Goal: Task Accomplishment & Management: Manage account settings

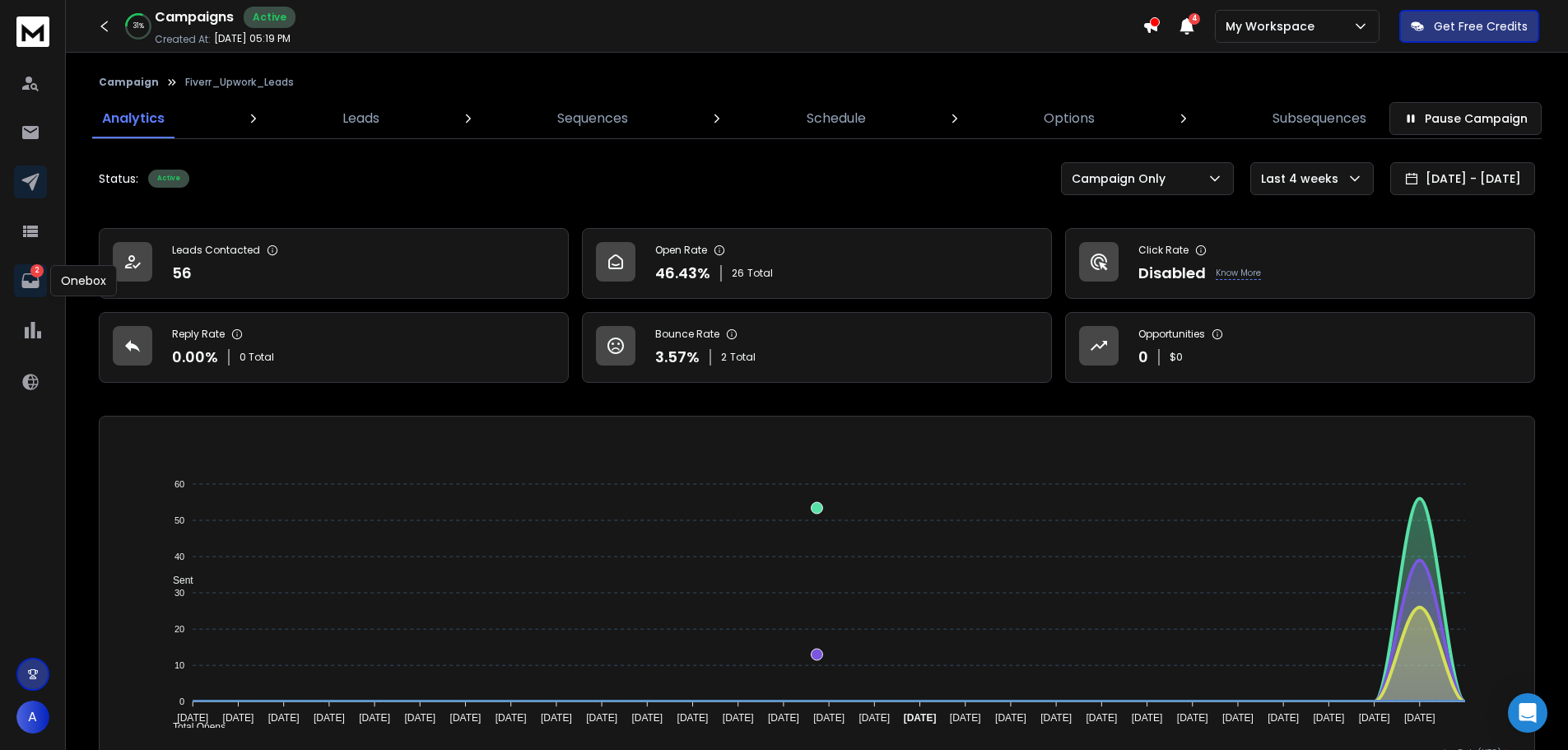
click at [33, 277] on icon at bounding box center [30, 280] width 20 height 20
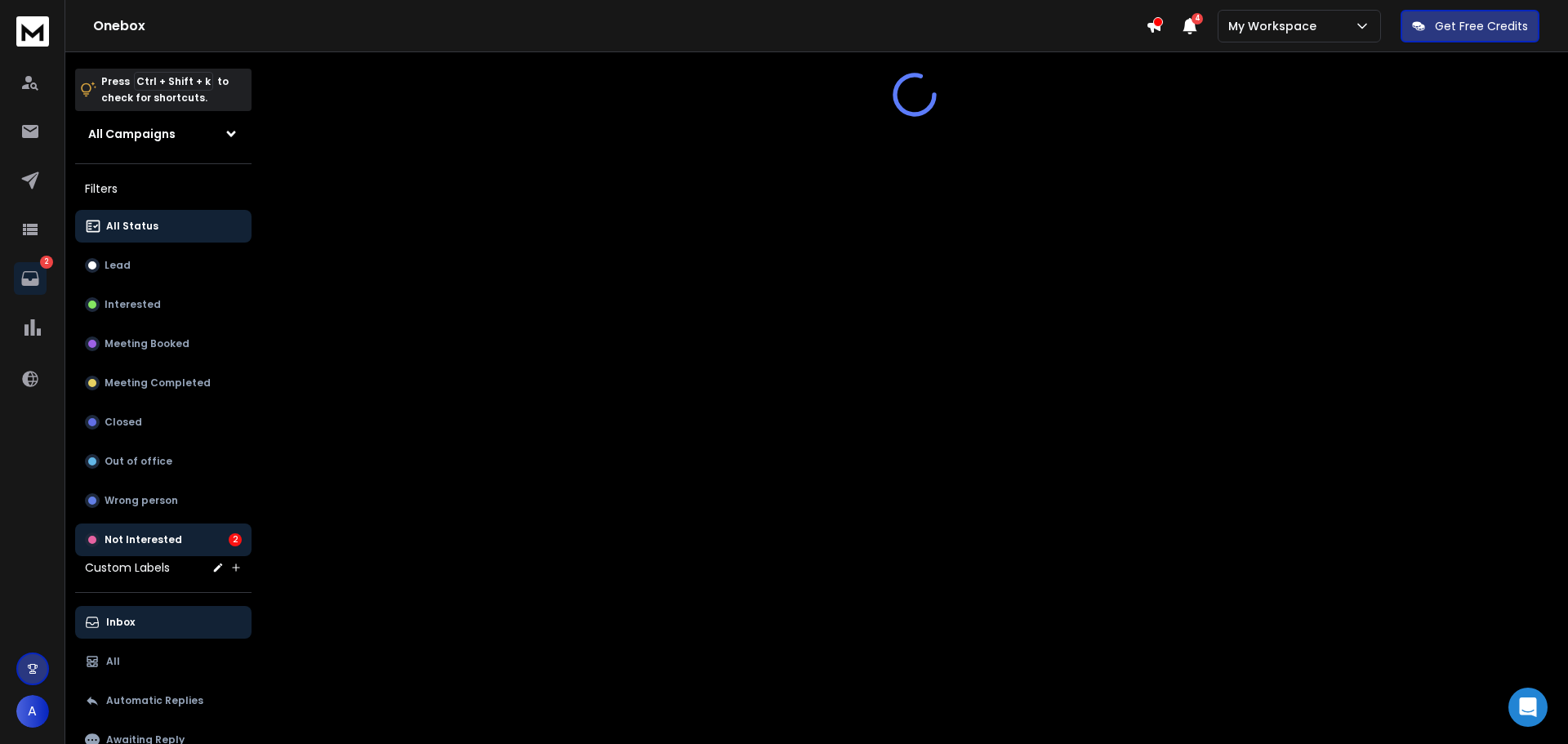
click at [173, 539] on p "Not Interested" at bounding box center [143, 540] width 78 height 13
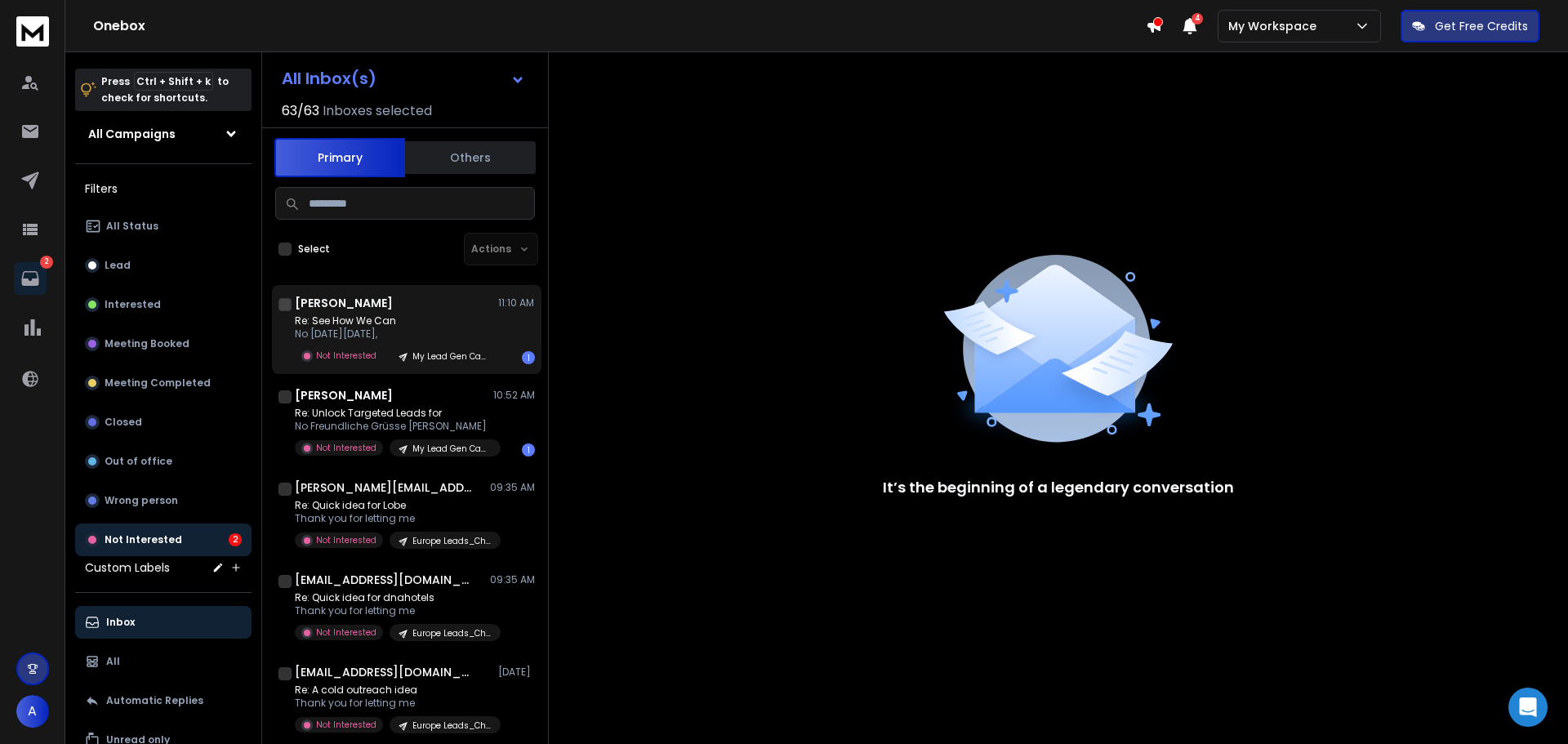
click at [425, 326] on p "Re: See How We Can" at bounding box center [393, 321] width 196 height 13
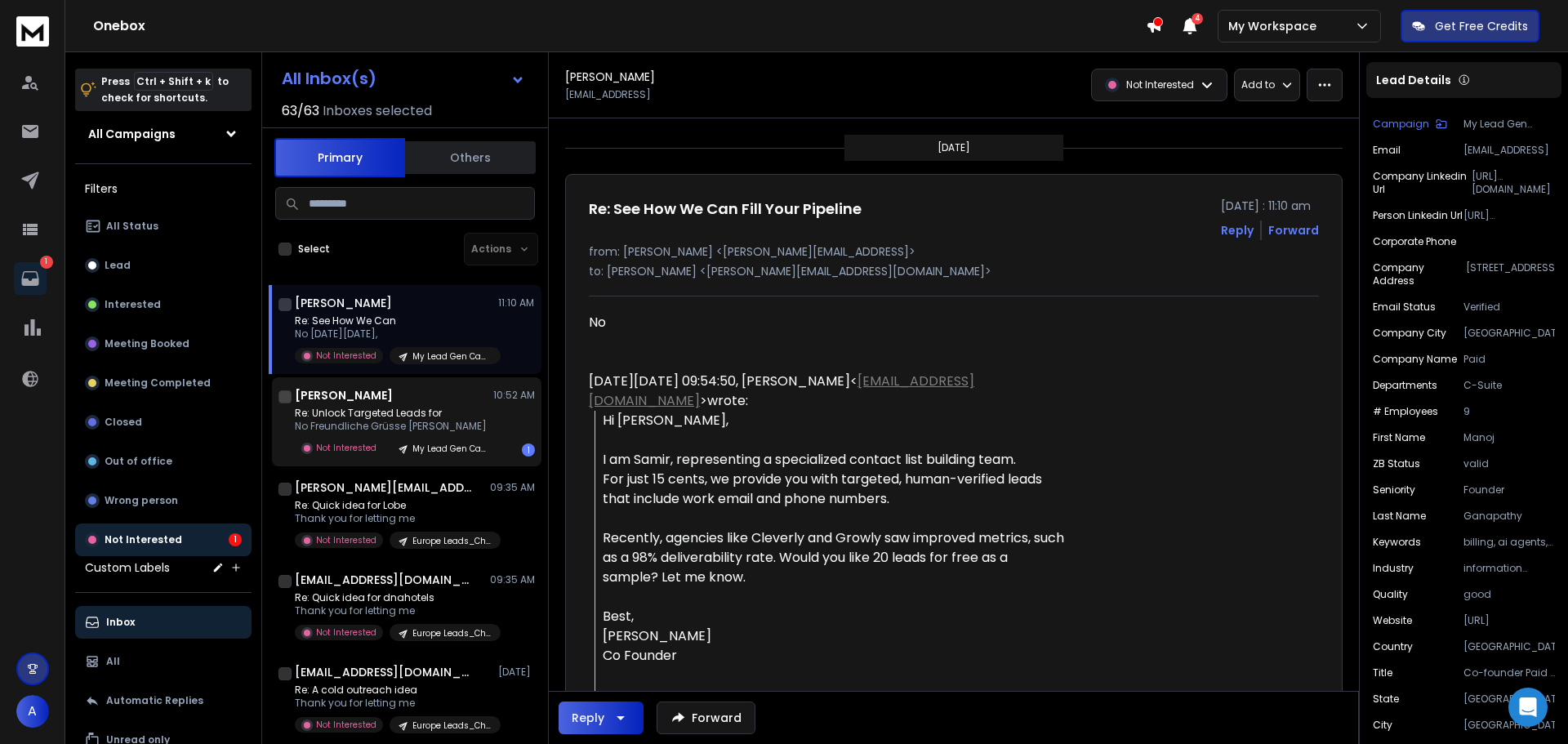
click at [404, 413] on p "Re: Unlock Targeted Leads for" at bounding box center [393, 414] width 196 height 13
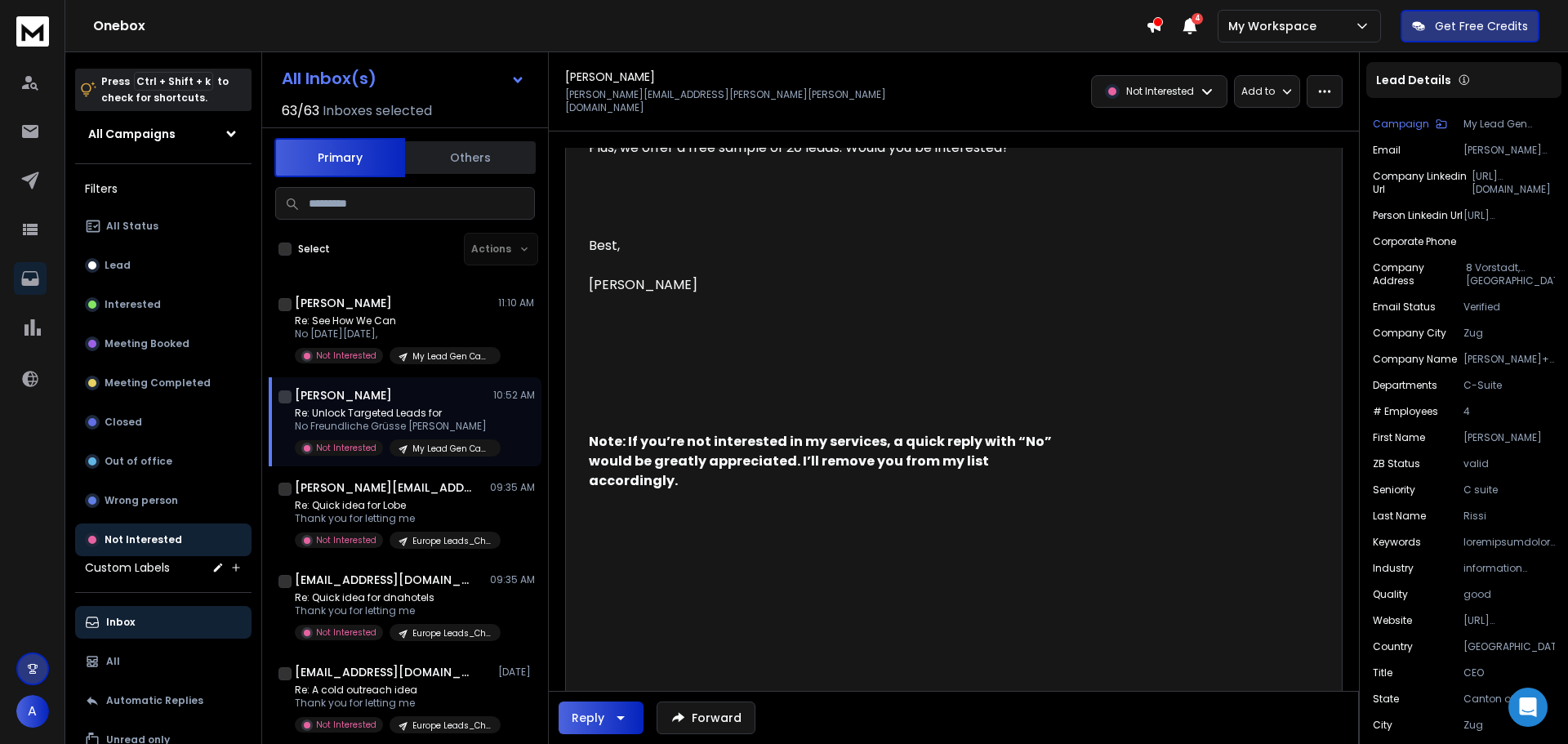
scroll to position [1470, 0]
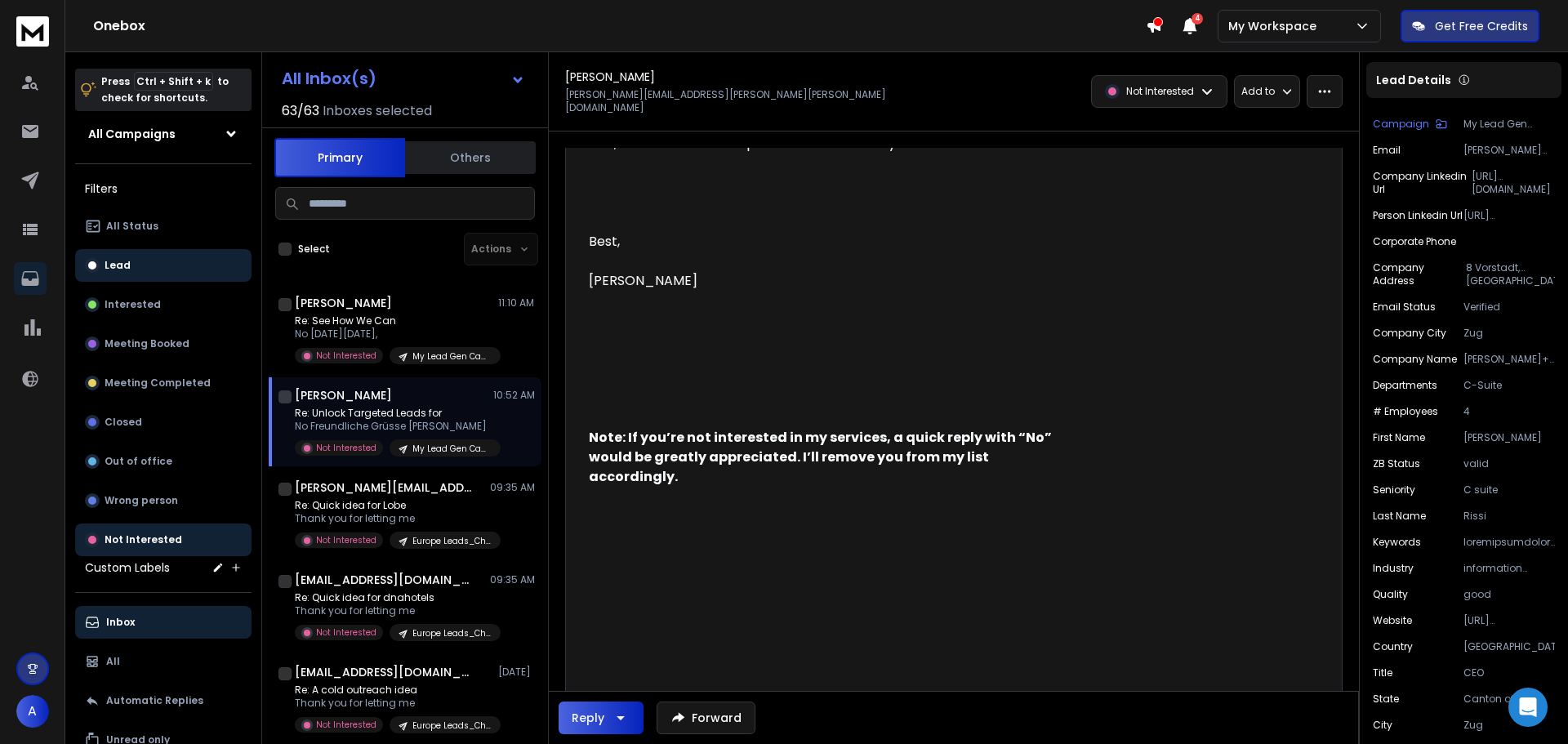
click at [98, 261] on span at bounding box center [92, 265] width 14 height 14
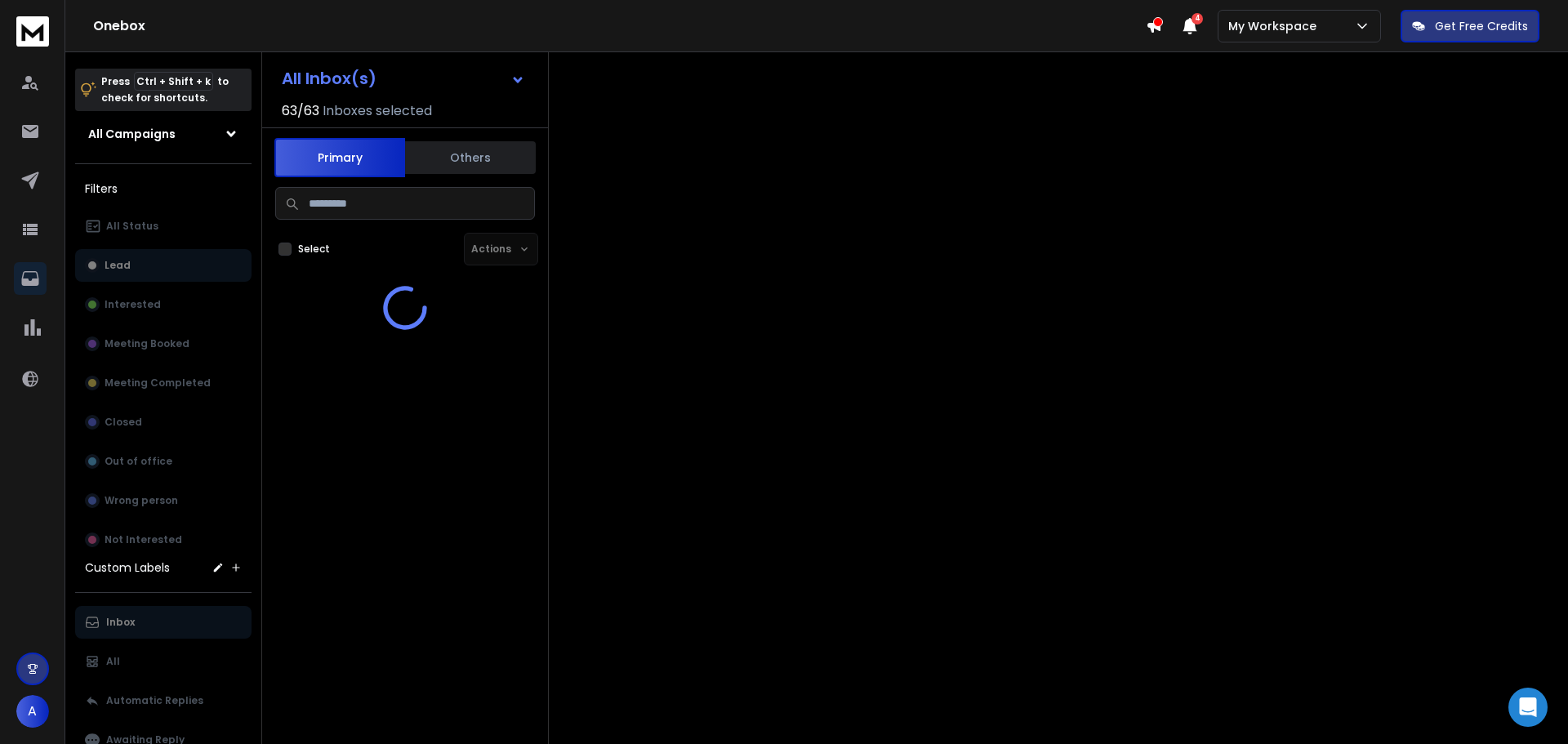
scroll to position [0, 0]
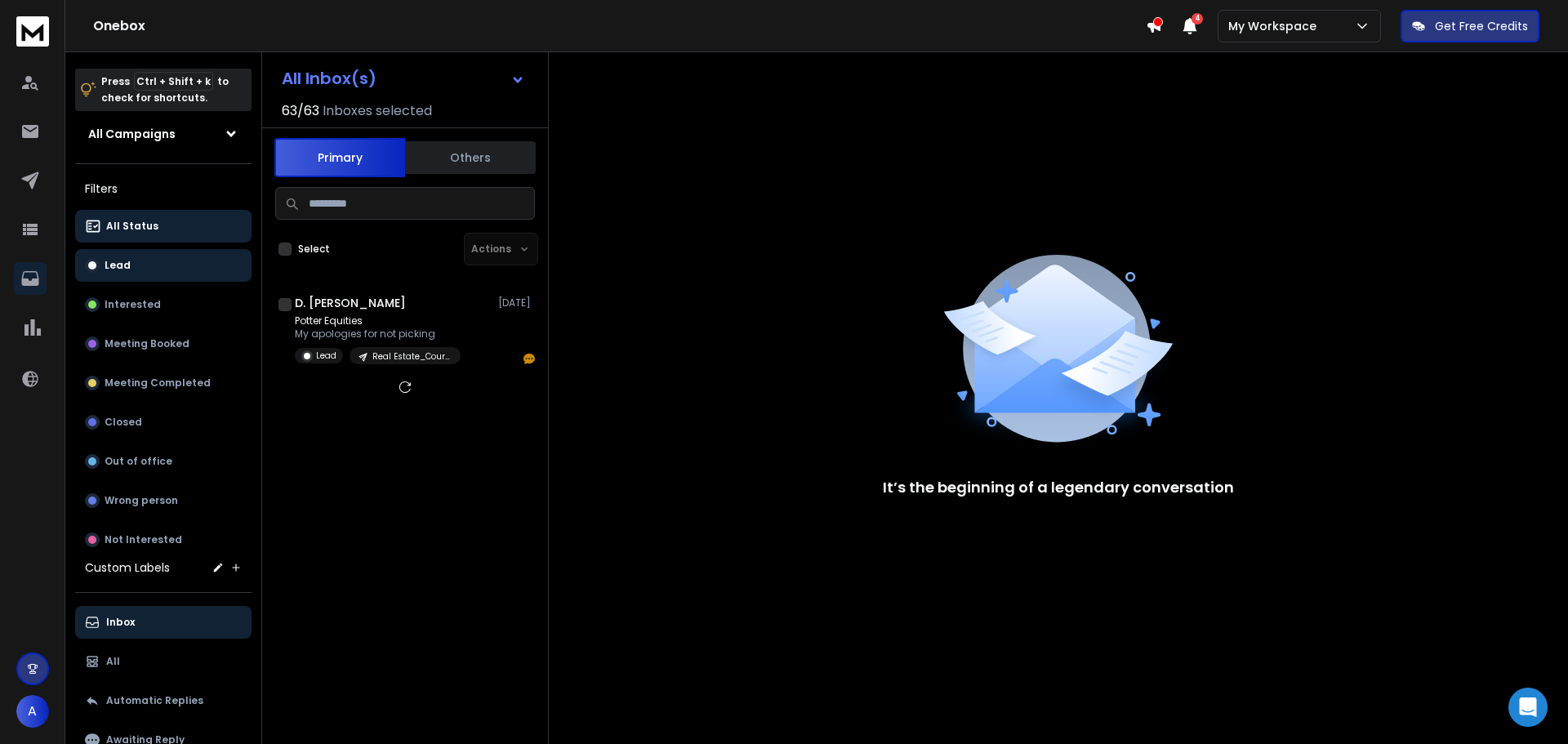
click at [127, 225] on p "All Status" at bounding box center [132, 227] width 52 height 13
